Goal: Task Accomplishment & Management: Manage account settings

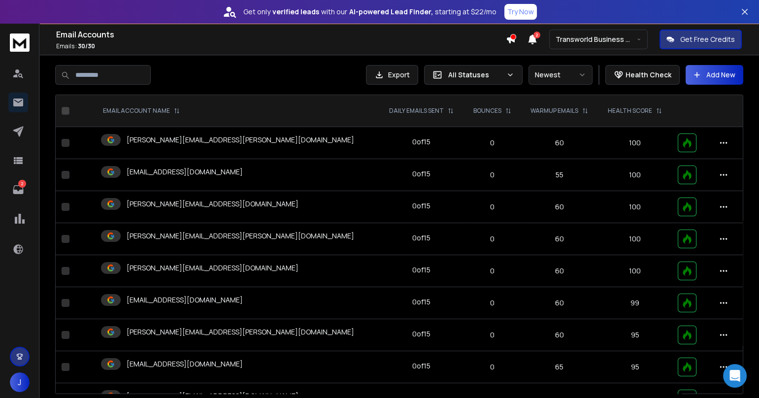
click at [594, 14] on div "Get only verified leads with our AI-powered Lead Finder, starting at $22/mo Try…" at bounding box center [379, 12] width 759 height 24
click at [630, 35] on p "Transworld Business Advisors of NY" at bounding box center [595, 39] width 81 height 10
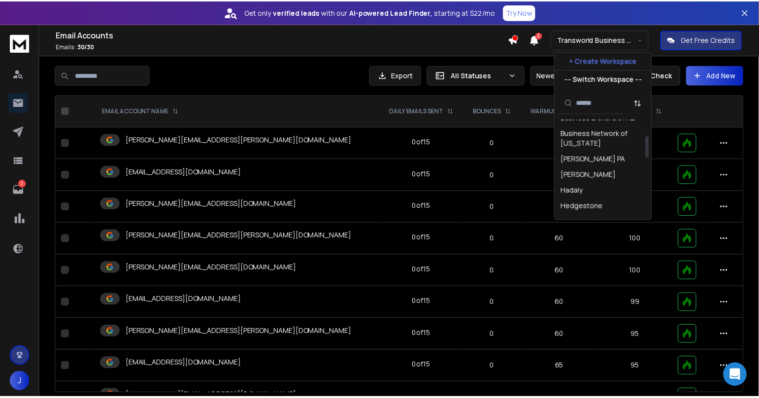
scroll to position [54, 0]
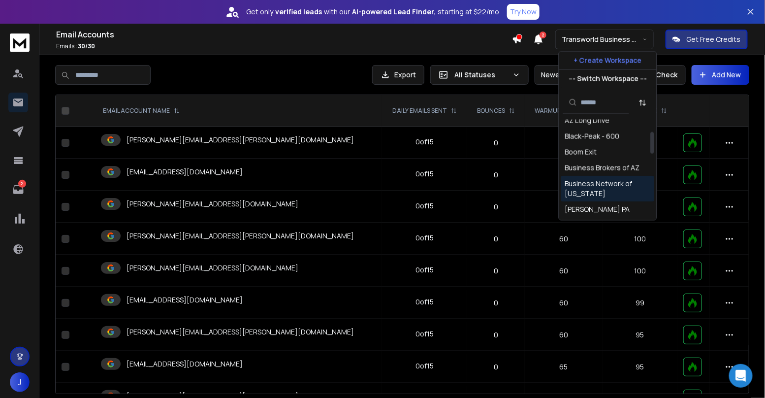
click at [630, 186] on div "Business Network of [US_STATE]" at bounding box center [608, 189] width 86 height 20
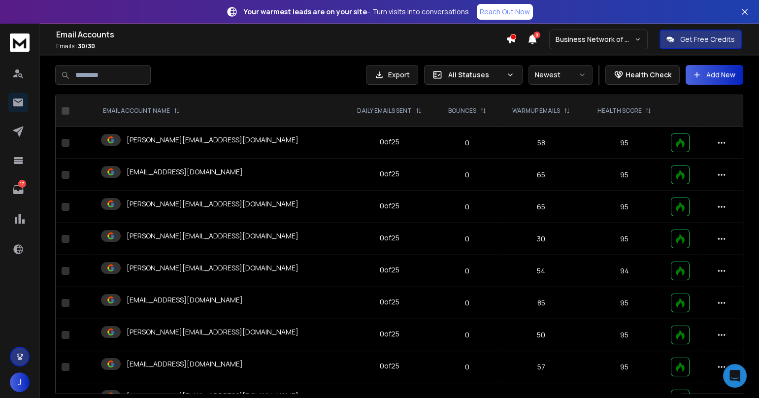
click at [423, 40] on div "Email Accounts Emails : 30 / 30" at bounding box center [281, 40] width 450 height 22
click at [292, 41] on div "Email Accounts Emails : 30 / 30" at bounding box center [281, 40] width 450 height 22
click at [270, 88] on div "Export All Statuses Newest Health Check Add New EMAIL ACCOUNT NAME DAILY EMAILS…" at bounding box center [399, 229] width 688 height 329
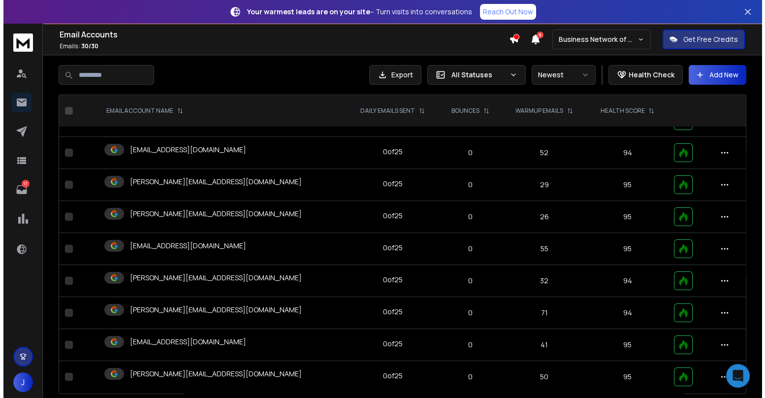
scroll to position [699, 0]
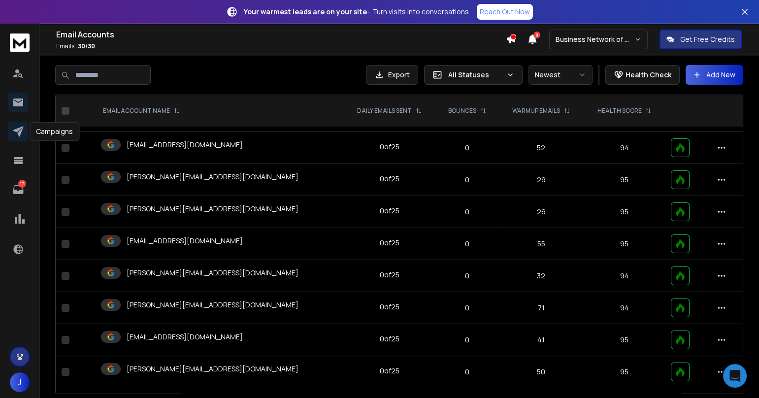
click at [16, 127] on icon at bounding box center [18, 132] width 12 height 12
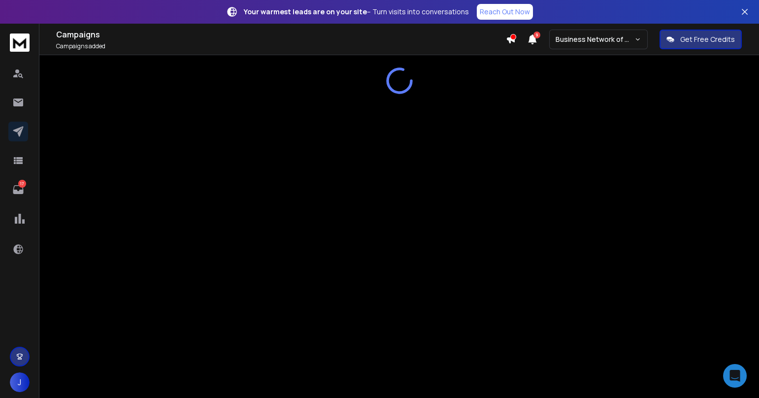
click at [248, 36] on h1 "Campaigns" at bounding box center [281, 35] width 450 height 12
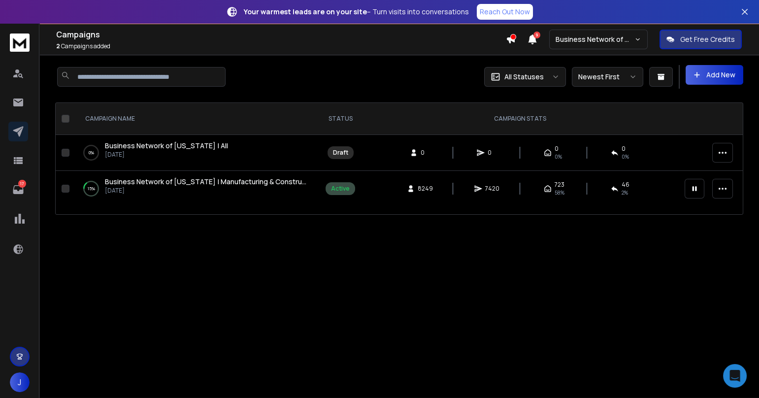
click at [280, 90] on div "Campaigns 2 Campaigns Added All Statuses Newest First Add New CAMPAIGN NAME STA…" at bounding box center [399, 264] width 688 height 398
click at [247, 182] on span "Business Network of [US_STATE] | Manufacturing & Construction" at bounding box center [212, 181] width 214 height 9
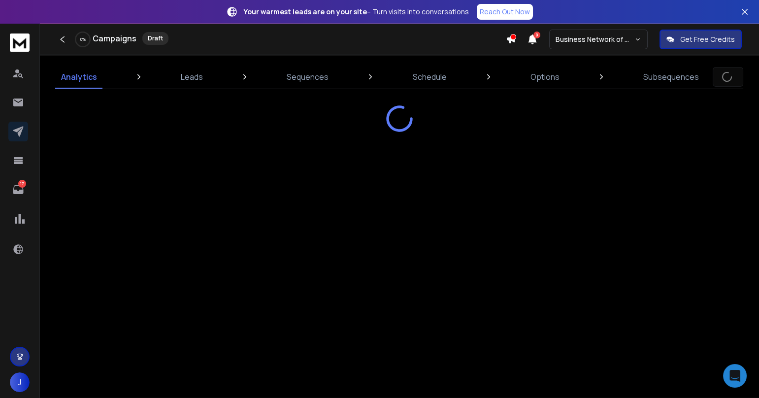
click at [225, 182] on div at bounding box center [399, 302] width 680 height 398
click at [205, 77] on link "Leads" at bounding box center [192, 77] width 34 height 24
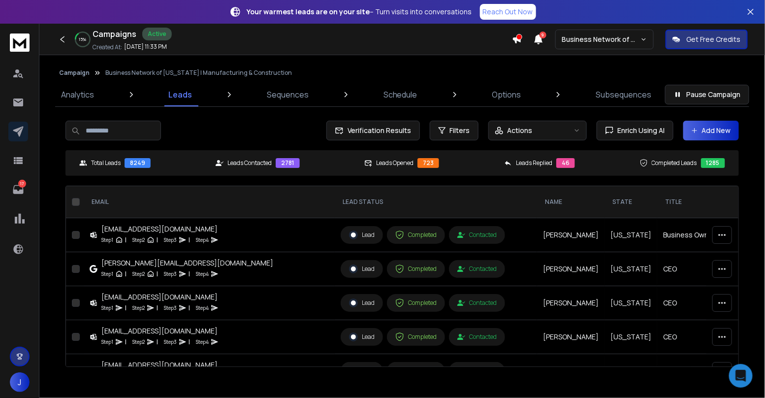
click at [292, 122] on div "Verification Results Filters Actions Enrich Using AI Add New" at bounding box center [402, 131] width 674 height 20
click at [120, 129] on input at bounding box center [113, 131] width 96 height 20
paste input "**********"
type input "**********"
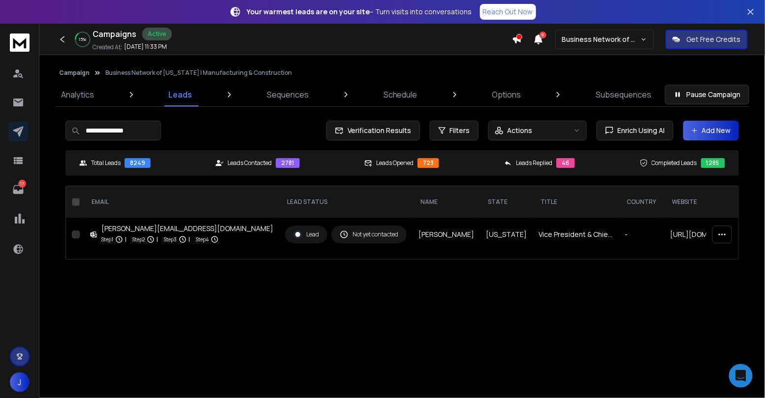
click at [125, 130] on input "**********" at bounding box center [113, 131] width 96 height 20
paste input "**********"
type input "**********"
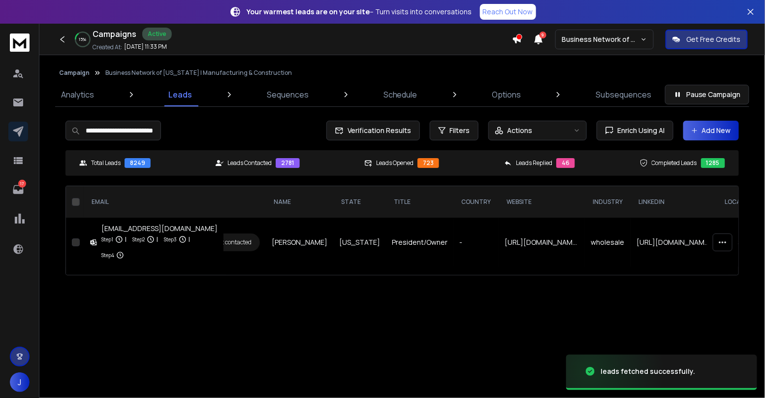
scroll to position [0, 92]
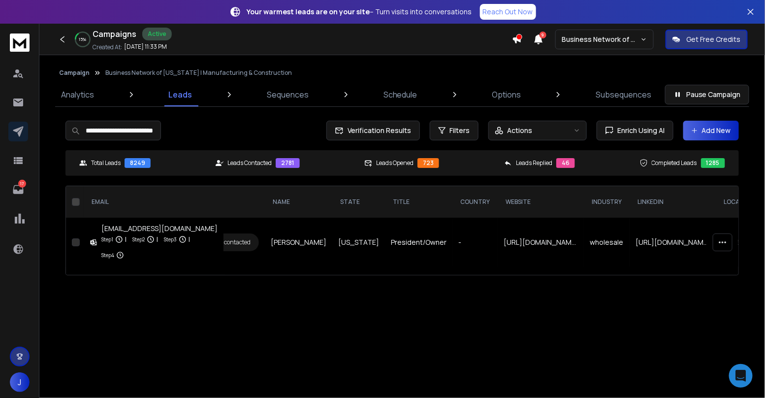
click at [134, 127] on input "**********" at bounding box center [113, 131] width 96 height 20
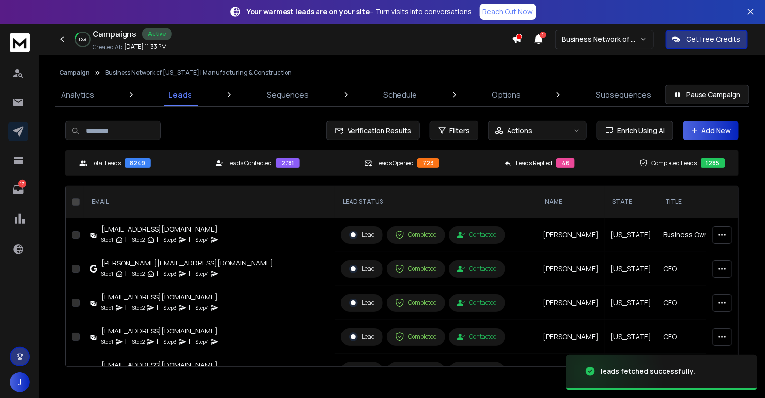
click at [263, 132] on div "Verification Results Filters Actions Enrich Using AI Add New" at bounding box center [402, 131] width 674 height 20
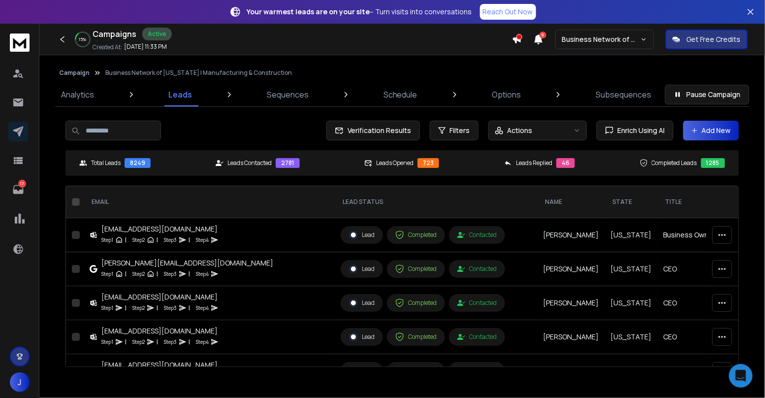
click at [260, 128] on div "Verification Results Filters Actions Enrich Using AI Add New" at bounding box center [402, 131] width 674 height 20
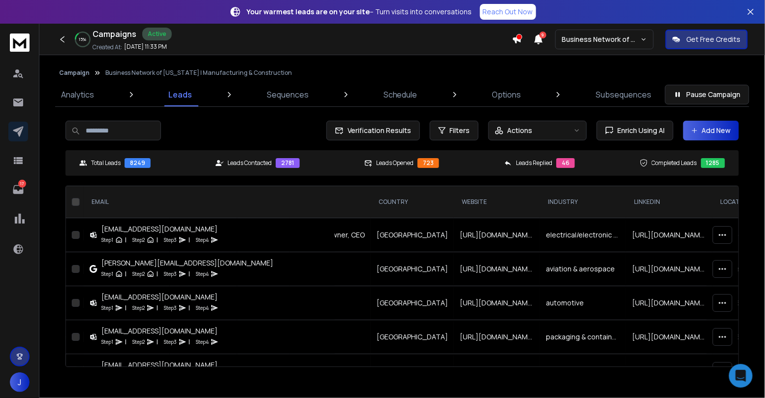
scroll to position [0, 370]
click at [449, 130] on button "Filters" at bounding box center [454, 131] width 49 height 20
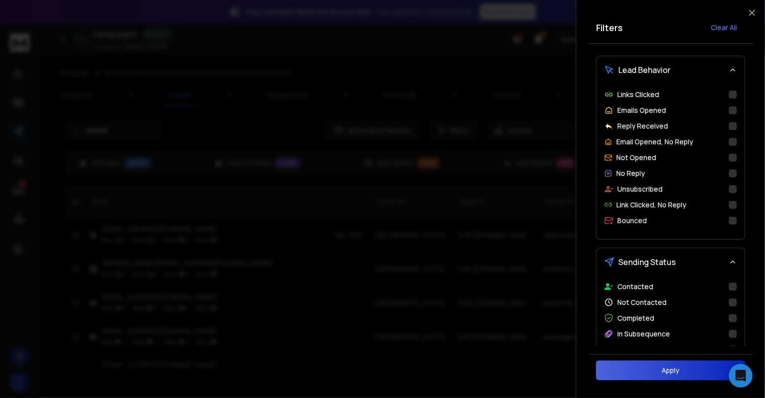
click at [729, 288] on button "Contacted" at bounding box center [733, 287] width 8 height 8
click at [676, 372] on button "Apply" at bounding box center [670, 370] width 149 height 20
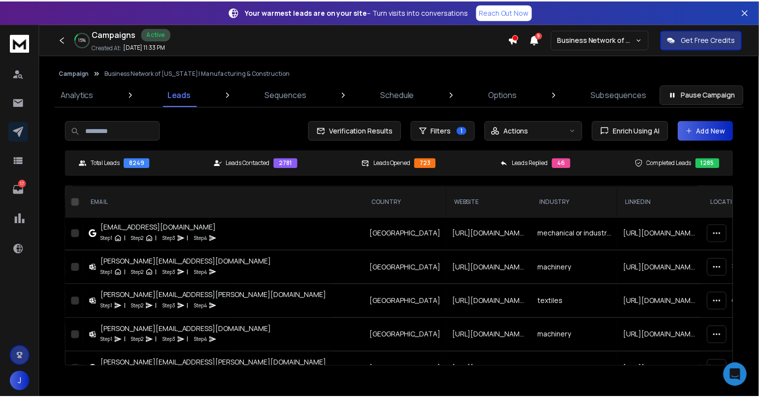
scroll to position [1562, 371]
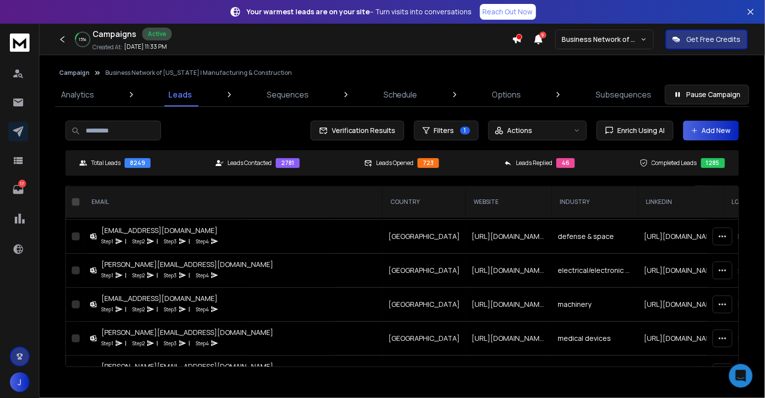
click at [233, 130] on div "Verification Results Filters 1 Actions Enrich Using AI Add New" at bounding box center [402, 131] width 674 height 20
click at [84, 96] on p "Analytics" at bounding box center [77, 95] width 33 height 12
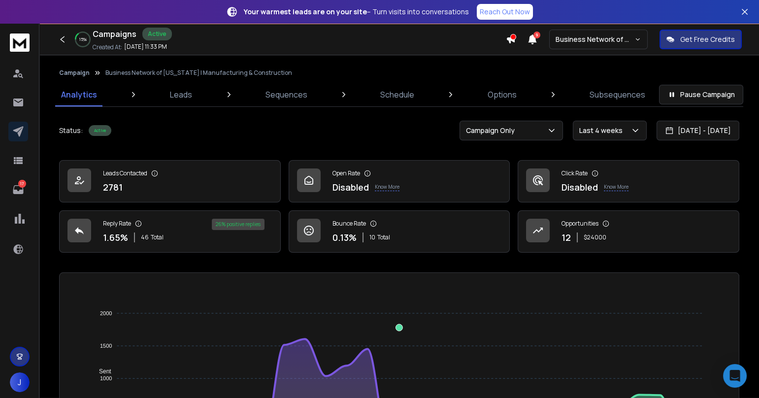
click at [242, 136] on div "Status: Active Pause Campaign Campaign Only Last 4 weeks [DATE] - [DATE]" at bounding box center [399, 131] width 680 height 20
click at [17, 102] on icon at bounding box center [18, 102] width 10 height 8
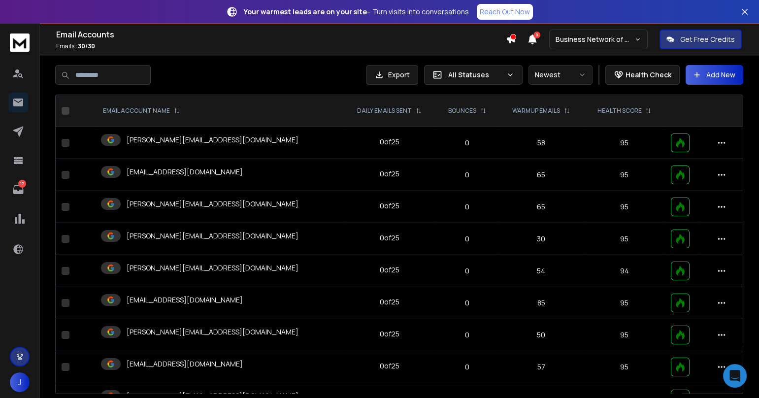
click at [235, 72] on div at bounding box center [207, 75] width 305 height 20
click at [17, 188] on icon at bounding box center [18, 190] width 12 height 12
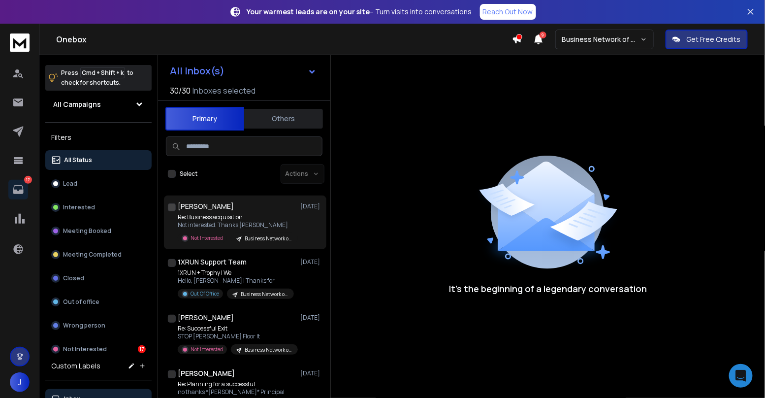
click at [201, 229] on div "Re: Business acquisition Not interested. Thanks [PERSON_NAME] Not Interested Bu…" at bounding box center [238, 228] width 120 height 30
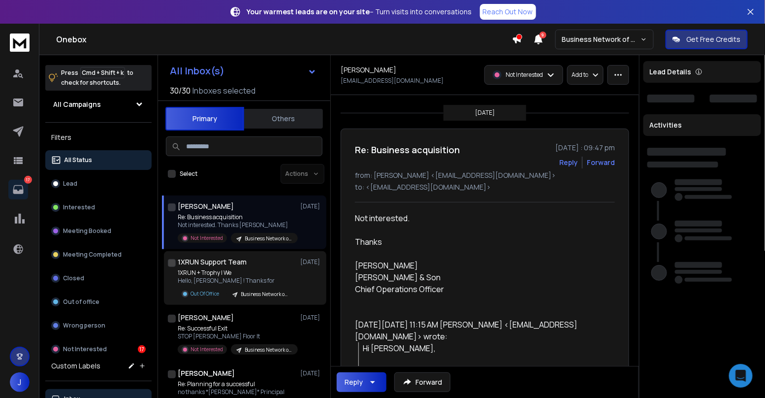
click at [228, 266] on h1 "1XRUN Support Team" at bounding box center [212, 262] width 69 height 10
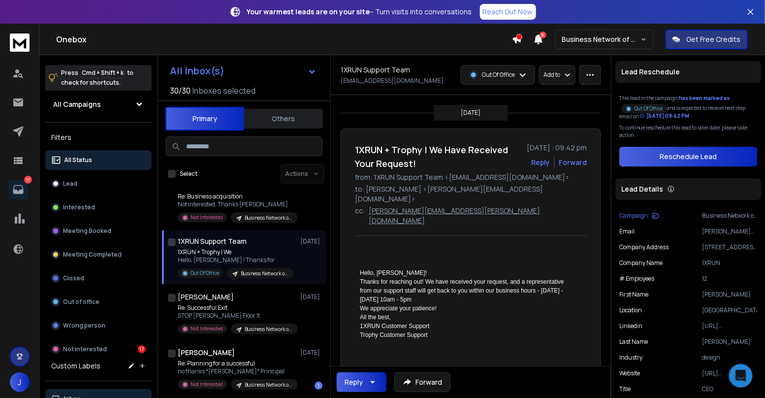
scroll to position [39, 0]
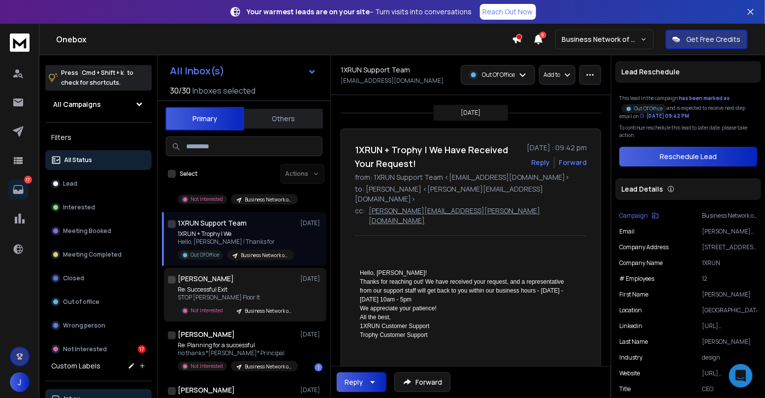
click at [239, 283] on div "[PERSON_NAME] [DATE] Re: Successful Exit STOP [PERSON_NAME] Floor It Not Intere…" at bounding box center [250, 295] width 145 height 42
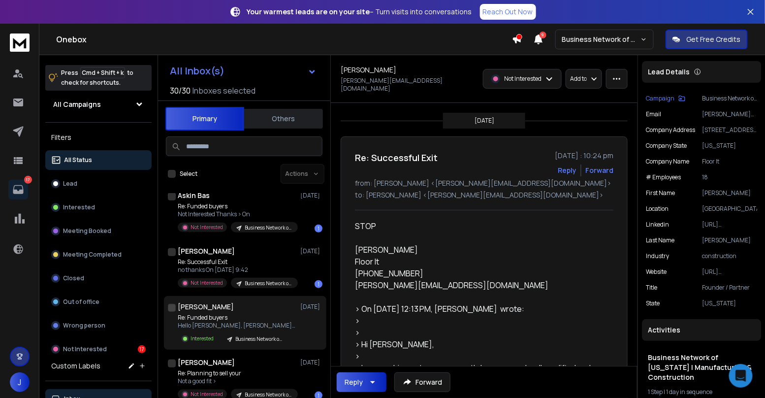
scroll to position [347, 0]
click at [230, 305] on div "Luke Beach [DATE]" at bounding box center [250, 305] width 145 height 10
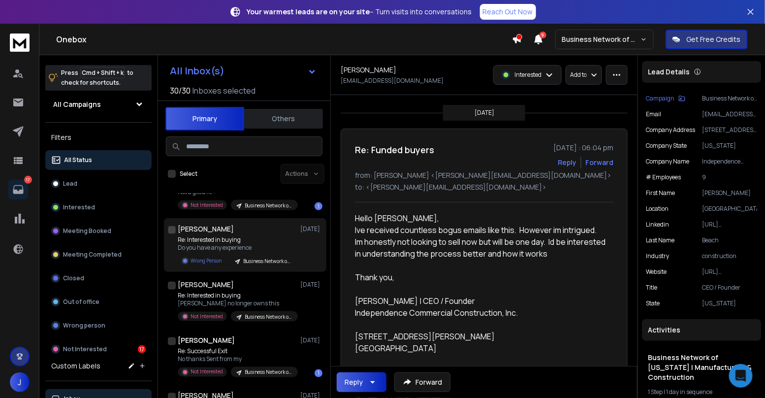
scroll to position [582, 0]
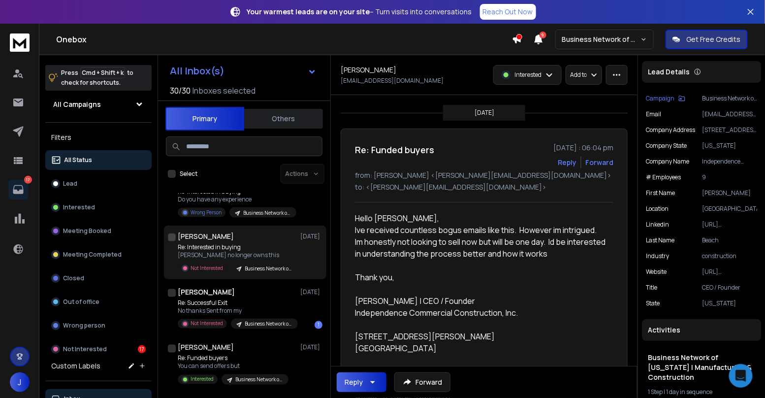
click at [269, 259] on div "Re: Interested in buying [PERSON_NAME] no longer owns this Not Interested Busin…" at bounding box center [238, 258] width 120 height 30
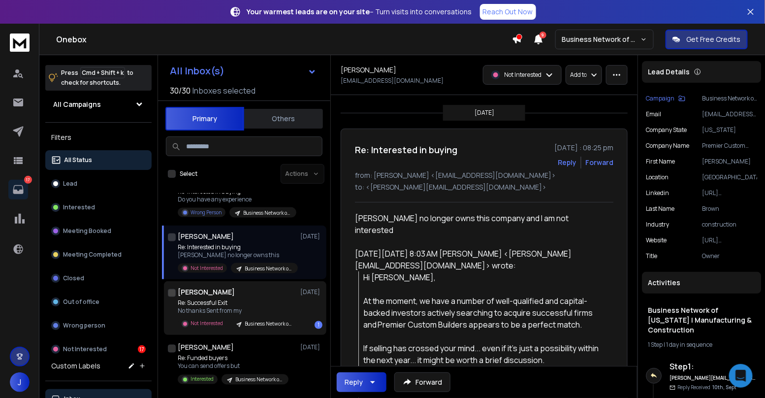
click at [266, 300] on p "Re: Successful Exit" at bounding box center [237, 303] width 118 height 8
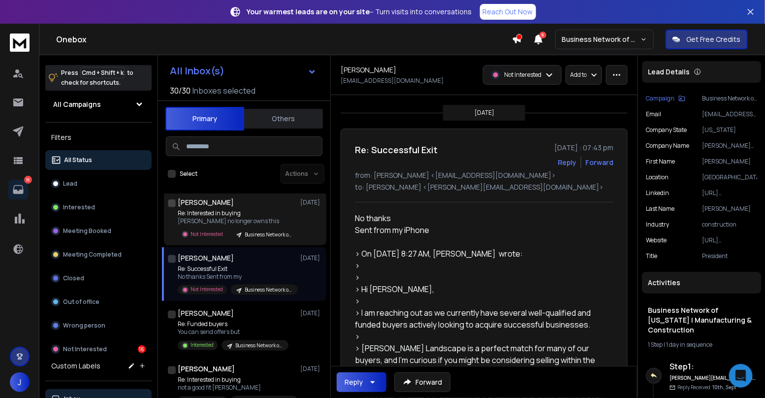
scroll to position [639, 0]
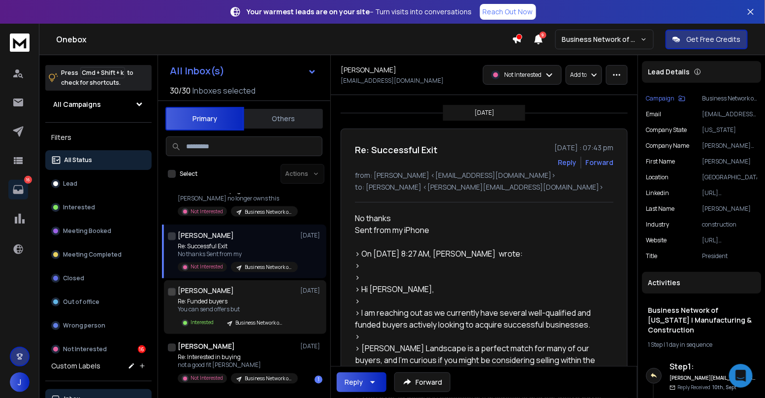
click at [266, 293] on div "[PERSON_NAME] [DATE]" at bounding box center [250, 291] width 145 height 10
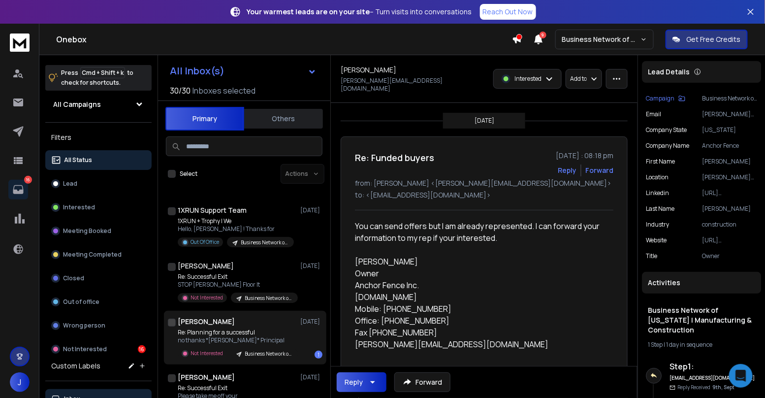
scroll to position [142, 0]
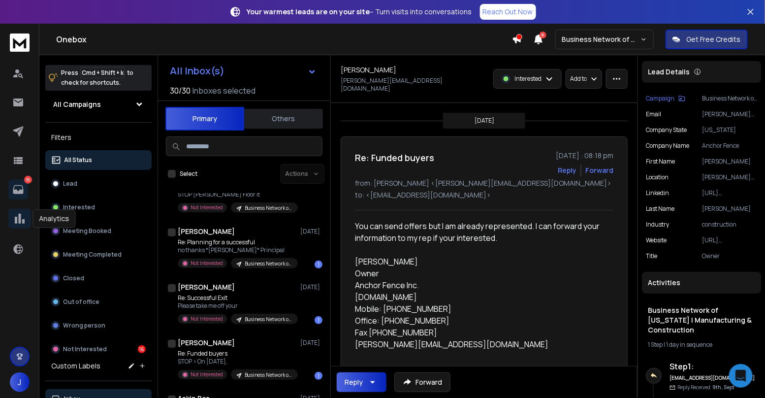
click at [23, 223] on icon at bounding box center [20, 219] width 10 height 10
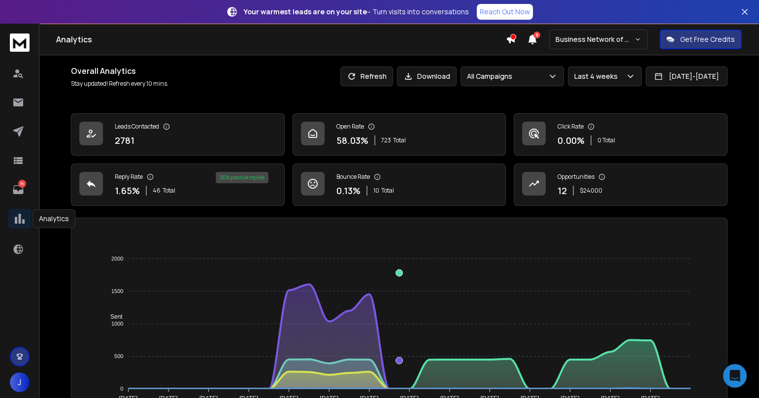
click at [244, 91] on div "Overall Analytics Stay updated! Refresh every 10 mins. Refresh Download All Cam…" at bounding box center [399, 79] width 656 height 29
click at [23, 129] on icon at bounding box center [18, 132] width 12 height 12
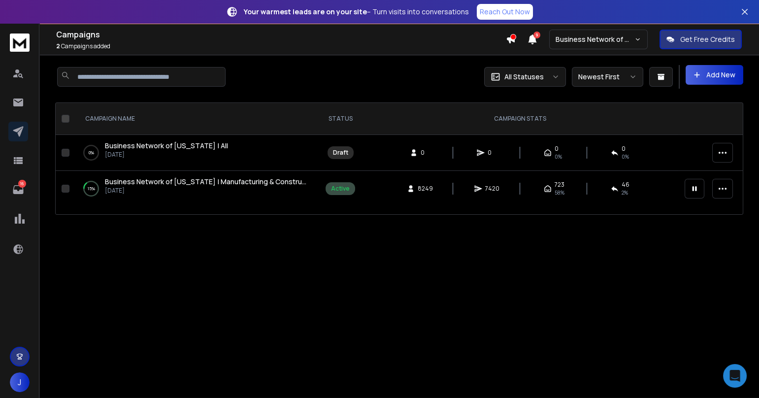
click at [720, 190] on icon "button" at bounding box center [722, 189] width 10 height 10
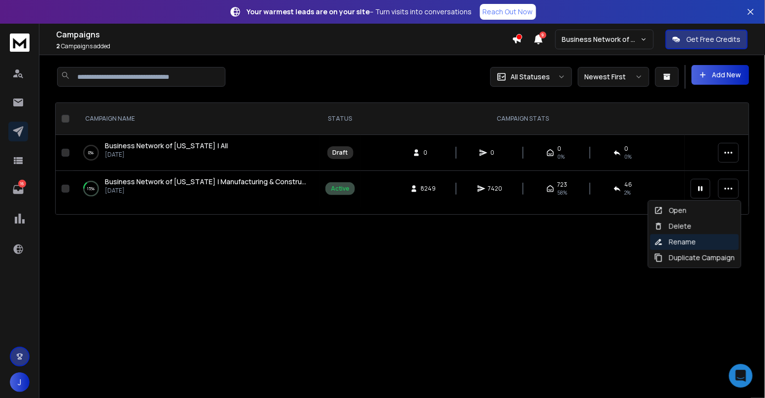
click at [693, 239] on div "Rename" at bounding box center [675, 242] width 42 height 10
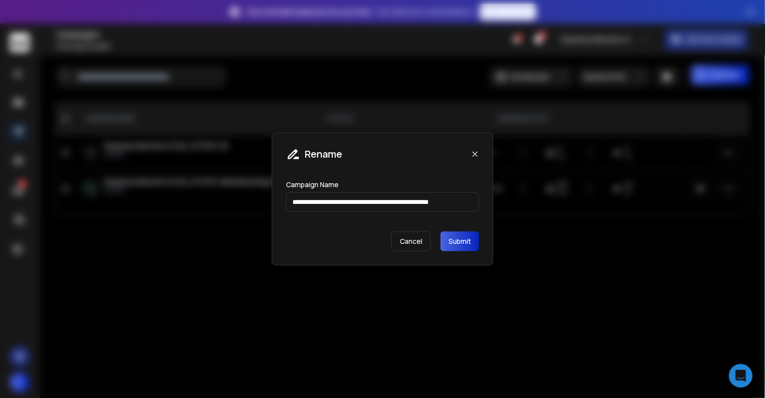
scroll to position [0, 1]
drag, startPoint x: 379, startPoint y: 203, endPoint x: 514, endPoint y: 206, distance: 134.5
click at [514, 206] on div "**********" at bounding box center [382, 199] width 765 height 153
paste input "**********"
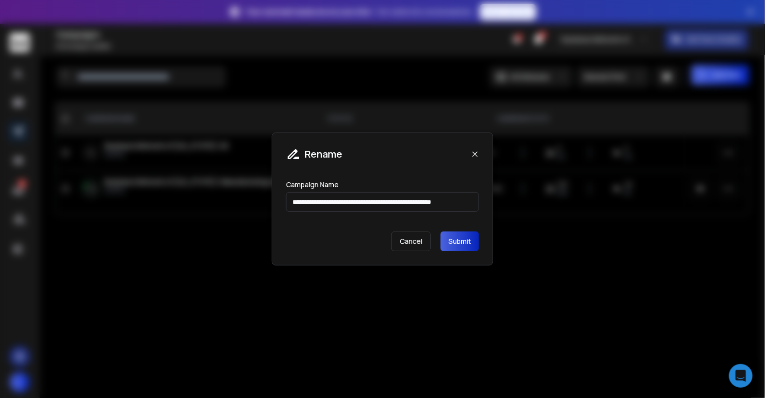
type input "**********"
click at [453, 243] on button "Submit" at bounding box center [460, 241] width 38 height 20
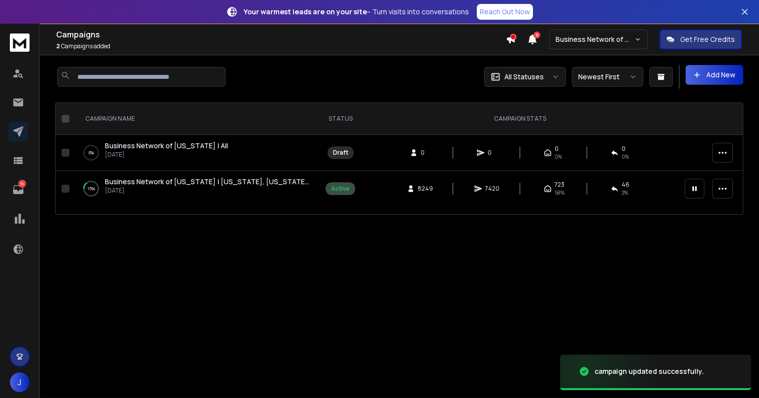
click at [728, 155] on button "button" at bounding box center [722, 153] width 21 height 20
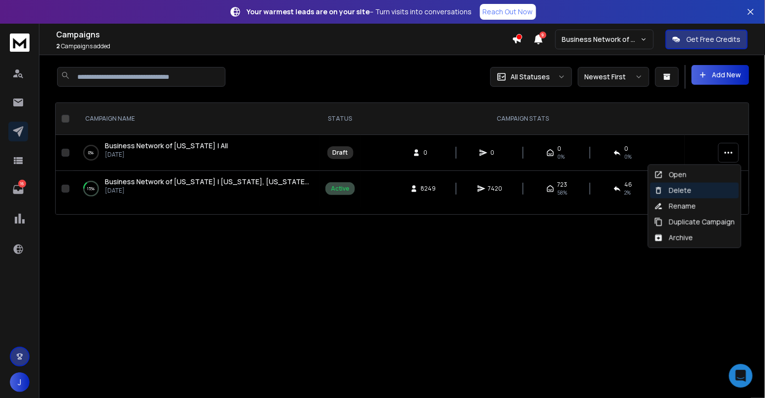
click at [697, 189] on div "Delete" at bounding box center [695, 191] width 89 height 16
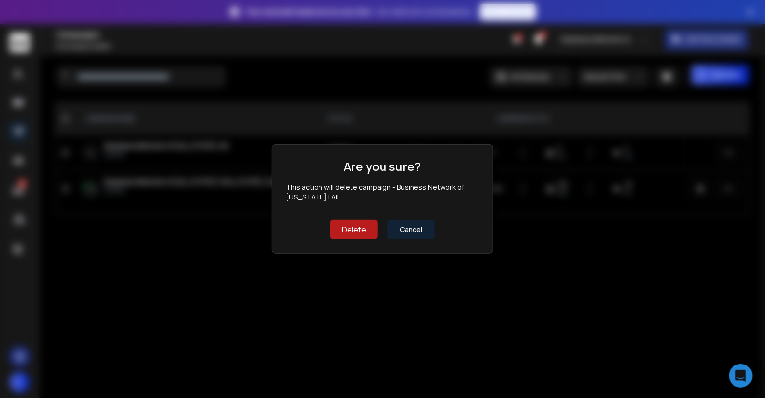
click at [362, 239] on button "Delete" at bounding box center [353, 230] width 47 height 20
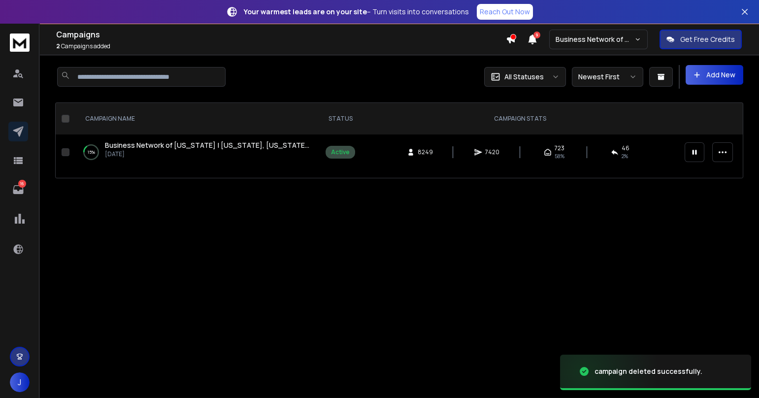
click at [281, 270] on div "Campaigns 2 Campaigns Added All Statuses Newest First Add New CAMPAIGN NAME STA…" at bounding box center [399, 264] width 688 height 398
click at [22, 190] on icon at bounding box center [18, 189] width 10 height 9
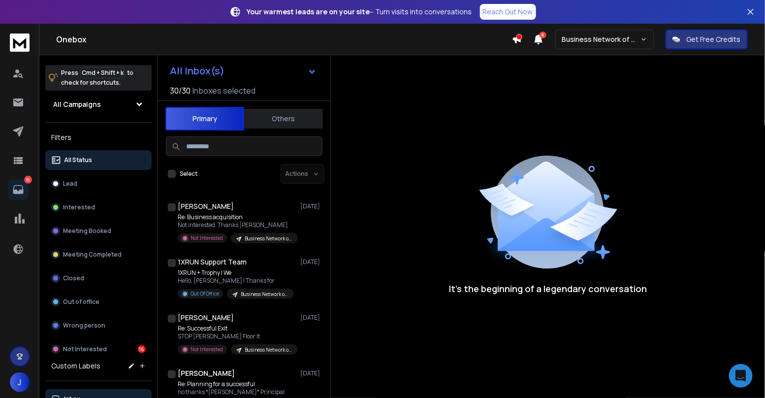
click at [391, 44] on h1 "Onebox" at bounding box center [284, 39] width 456 height 12
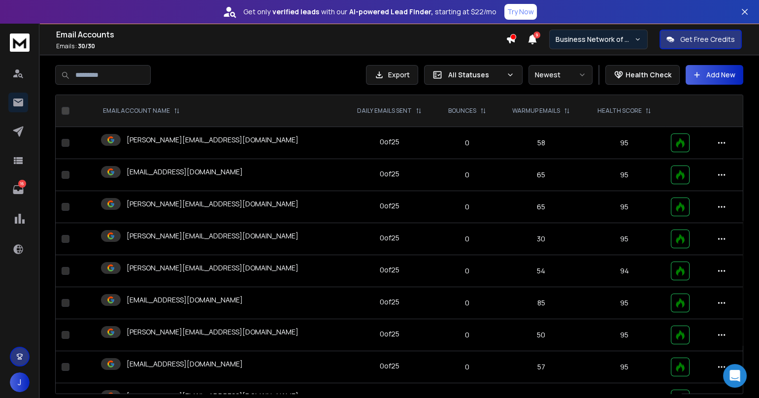
click at [606, 33] on button "Business Network of [US_STATE]" at bounding box center [598, 40] width 98 height 20
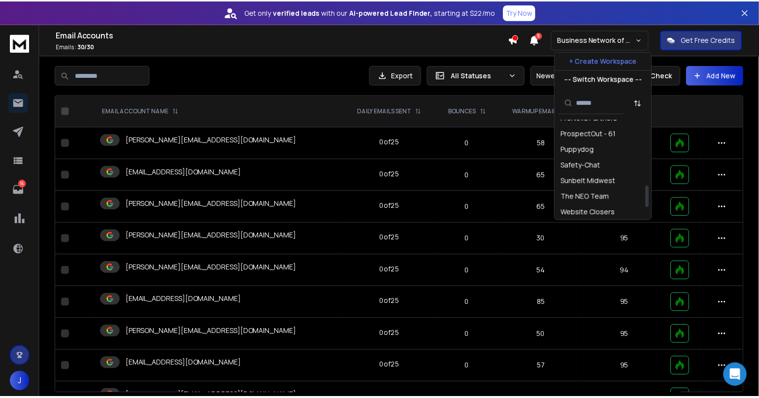
scroll to position [299, 0]
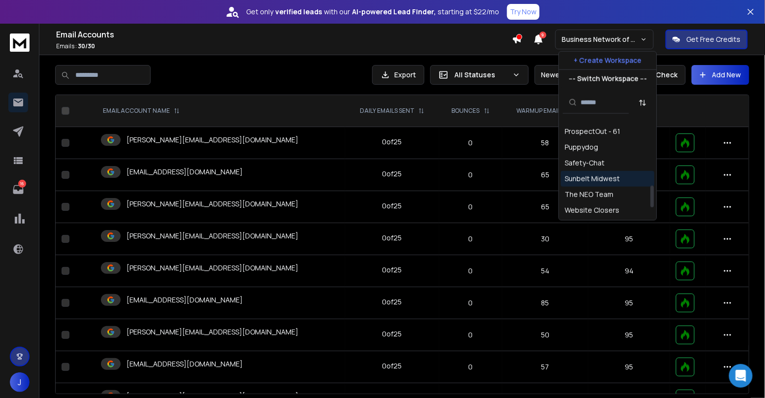
click at [605, 174] on div "Sunbelt Midwest" at bounding box center [592, 179] width 55 height 10
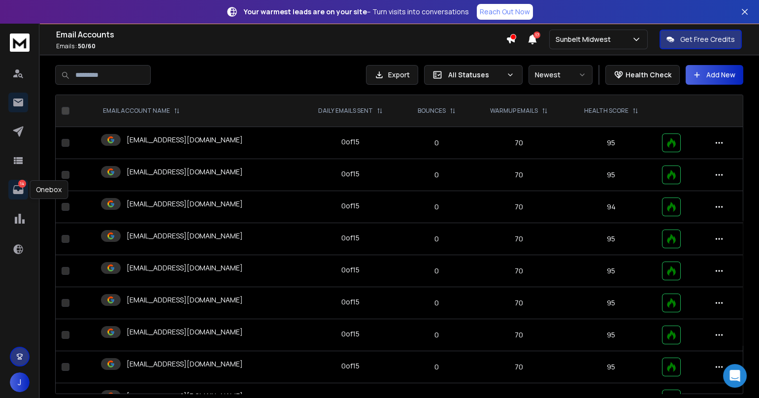
click at [16, 186] on icon at bounding box center [18, 190] width 12 height 12
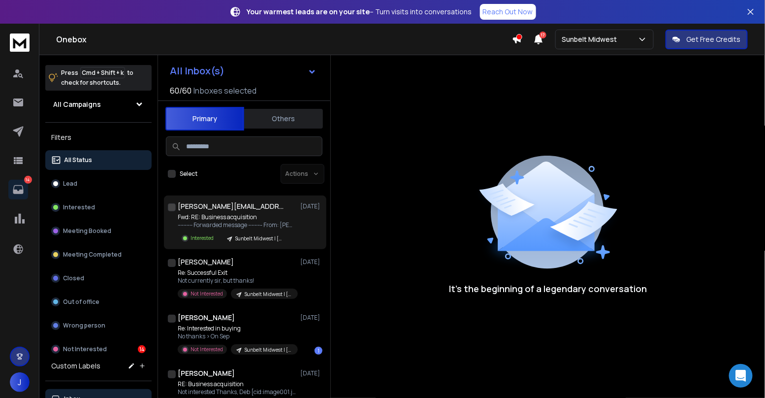
click at [241, 216] on p "Fwd: RE: Business acquisition" at bounding box center [237, 217] width 118 height 8
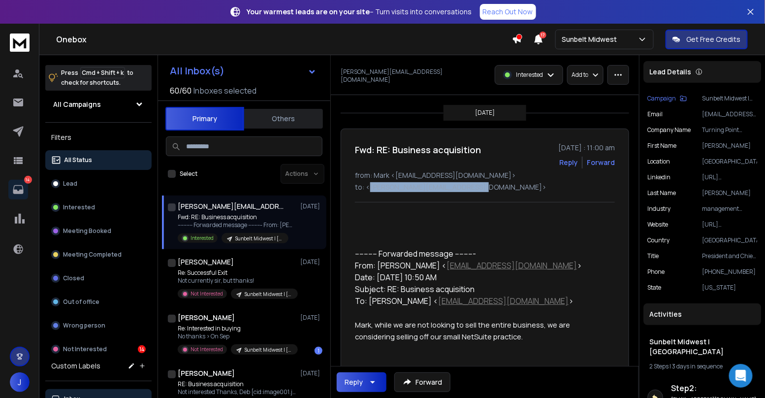
drag, startPoint x: 479, startPoint y: 189, endPoint x: 370, endPoint y: 189, distance: 109.3
click at [370, 189] on p "to: <m.beaver@covenantrealtymn.com>" at bounding box center [485, 187] width 260 height 10
drag, startPoint x: 412, startPoint y: 301, endPoint x: 367, endPoint y: 301, distance: 44.3
click at [367, 301] on div "To: Mark Beaver < mark@clicksunbeltmidwest.site >" at bounding box center [481, 301] width 252 height 12
copy div "Mark Beaver"
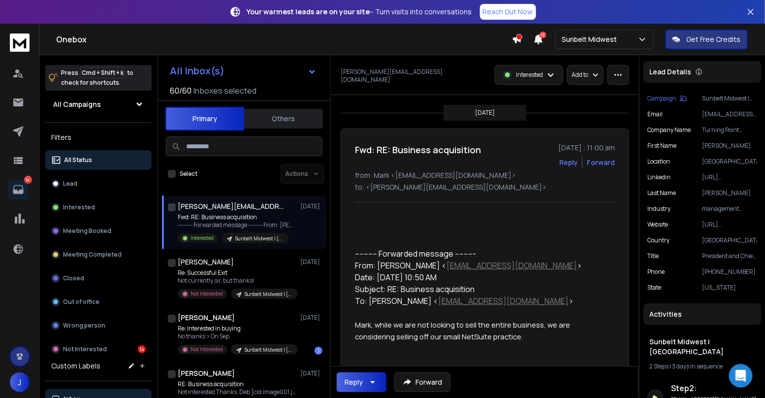
click at [364, 44] on h1 "Onebox" at bounding box center [284, 39] width 456 height 12
click at [22, 130] on icon at bounding box center [18, 132] width 12 height 12
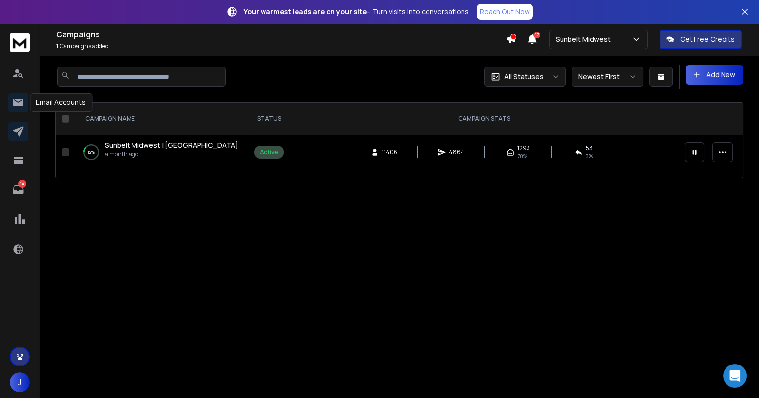
click at [19, 104] on icon at bounding box center [18, 102] width 10 height 8
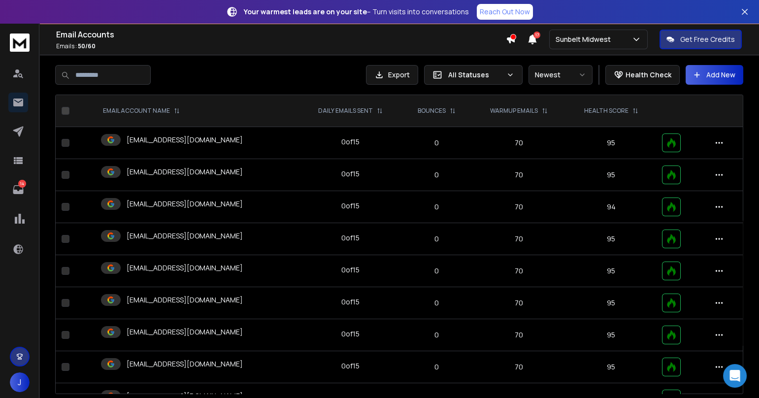
click at [156, 56] on div "Export All Statuses Newest Health Check Add New EMAIL ACCOUNT NAME DAILY EMAILS…" at bounding box center [398, 229] width 719 height 349
click at [206, 72] on div at bounding box center [207, 75] width 305 height 20
click at [23, 220] on icon at bounding box center [20, 219] width 10 height 10
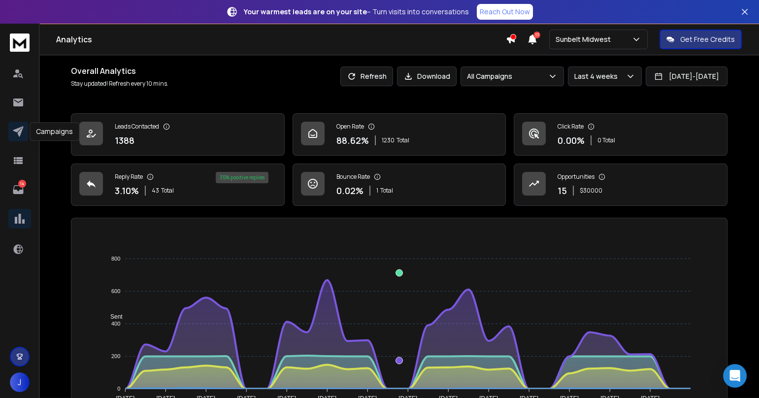
click at [19, 132] on icon at bounding box center [18, 131] width 10 height 10
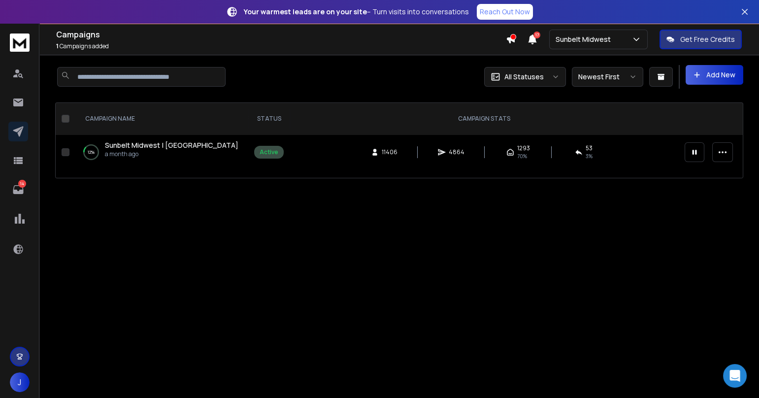
click at [309, 73] on div at bounding box center [227, 77] width 344 height 24
click at [17, 103] on icon at bounding box center [18, 102] width 10 height 8
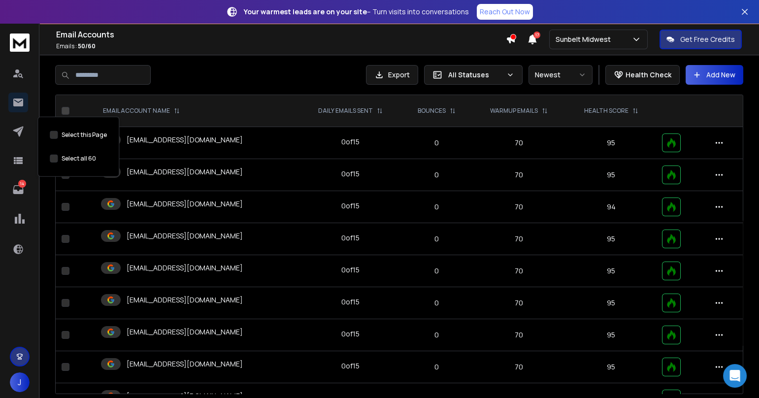
click at [56, 157] on button "Select this Page" at bounding box center [54, 159] width 8 height 8
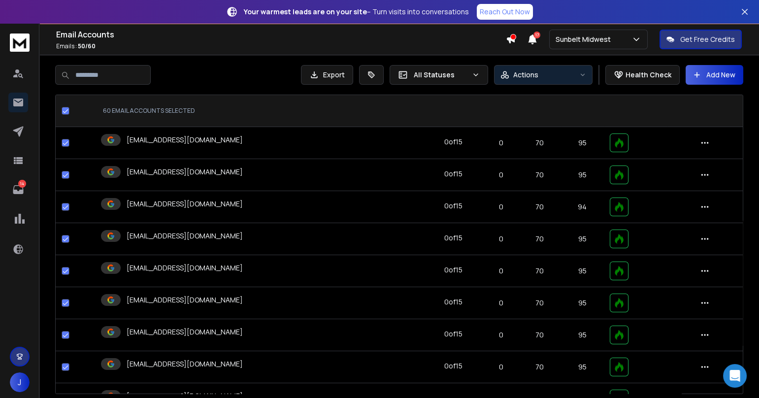
click at [527, 74] on p "Actions" at bounding box center [525, 75] width 25 height 10
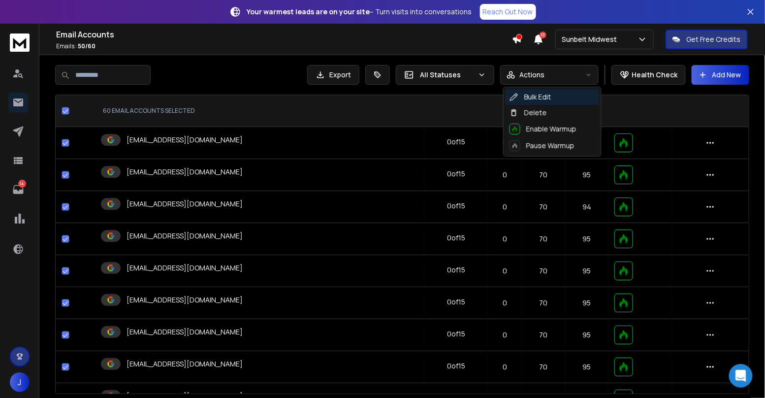
click at [532, 99] on div "Bulk Edit" at bounding box center [531, 97] width 42 height 10
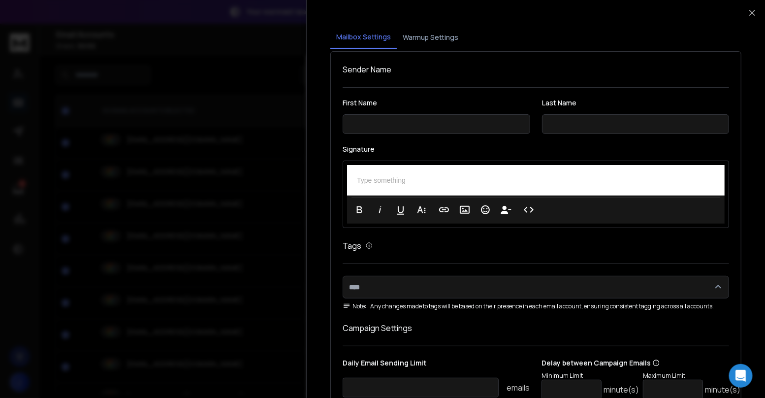
click at [527, 145] on form "First Name Last Name Signature Type something Clear Formatting Font Family Aria…" at bounding box center [536, 326] width 387 height 454
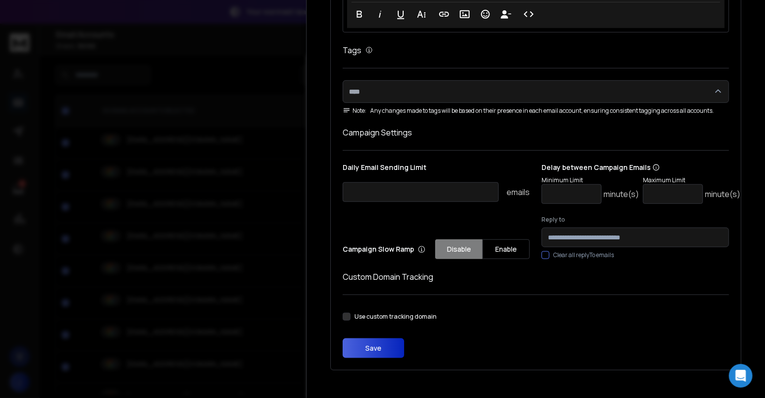
scroll to position [202, 0]
click at [385, 185] on input "number" at bounding box center [421, 192] width 157 height 20
type input "**"
click at [394, 216] on div "Campaign Slow Ramp Disable Enable" at bounding box center [437, 237] width 188 height 43
click at [372, 355] on div "Sender Name First Name Last Name Signature Type something Clear Formatting Font…" at bounding box center [535, 113] width 411 height 515
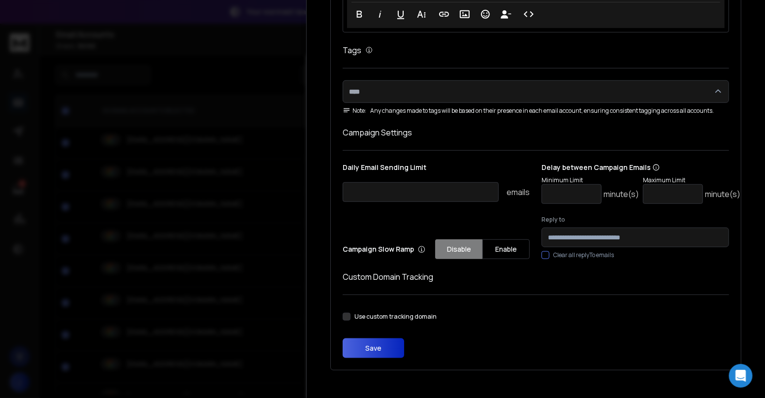
click at [375, 348] on button "Save" at bounding box center [374, 348] width 62 height 20
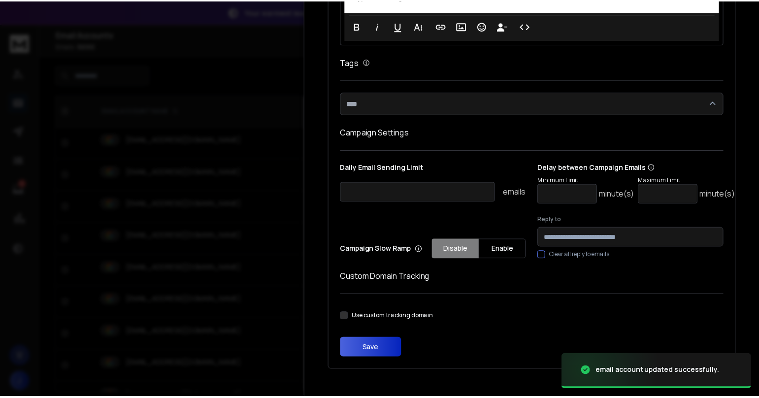
scroll to position [190, 0]
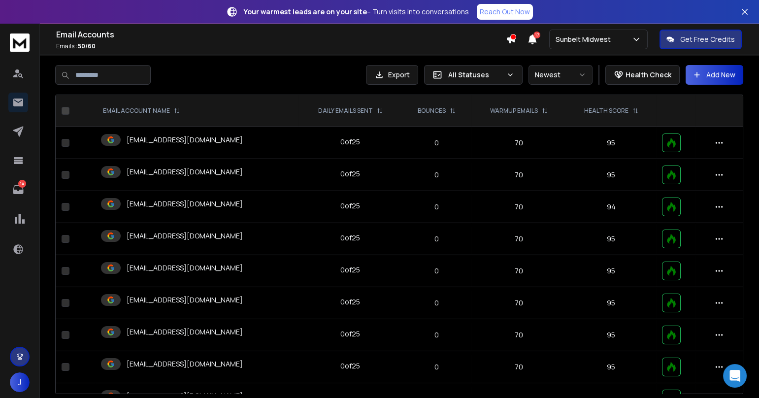
click at [550, 12] on div "Your warmest leads are on your site – Turn visits into conversations Reach Out …" at bounding box center [379, 12] width 759 height 24
click at [287, 68] on div at bounding box center [207, 75] width 305 height 20
